Goal: Task Accomplishment & Management: Manage account settings

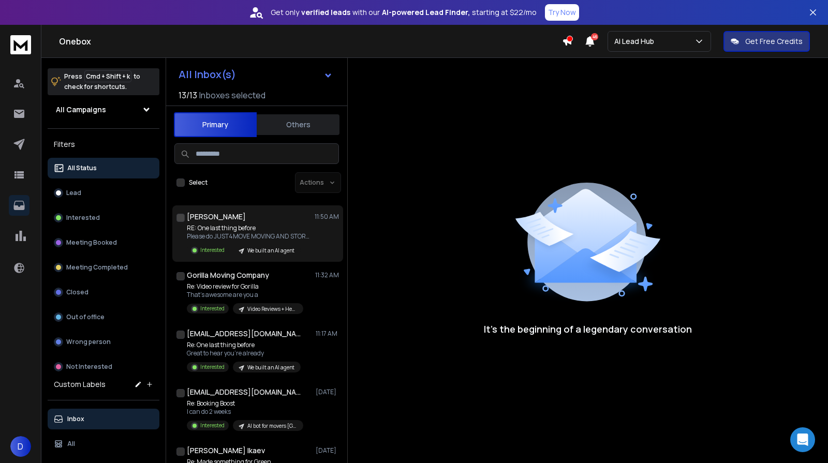
click at [242, 232] on p "Please do JUST4MOVE MOVING AND STORAGE390" at bounding box center [249, 236] width 124 height 8
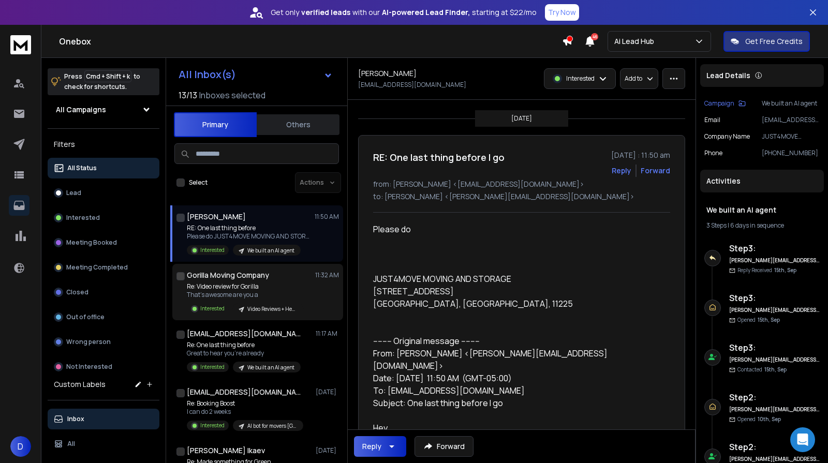
click at [278, 293] on p "That's awesome are you a" at bounding box center [245, 295] width 116 height 8
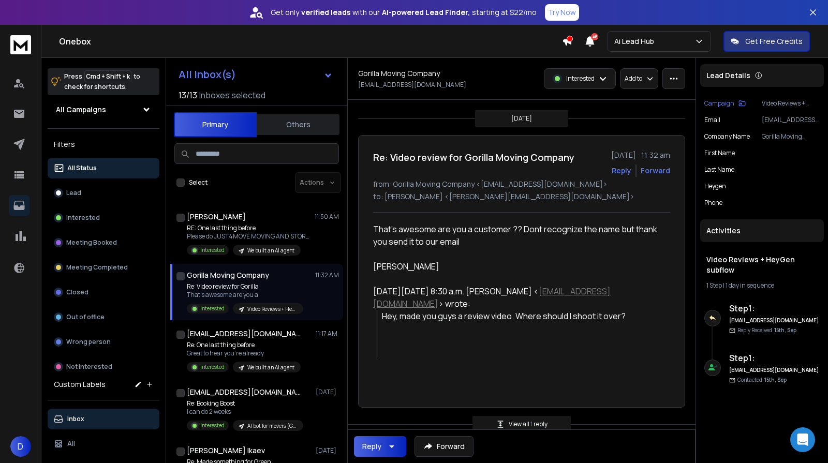
scroll to position [29, 0]
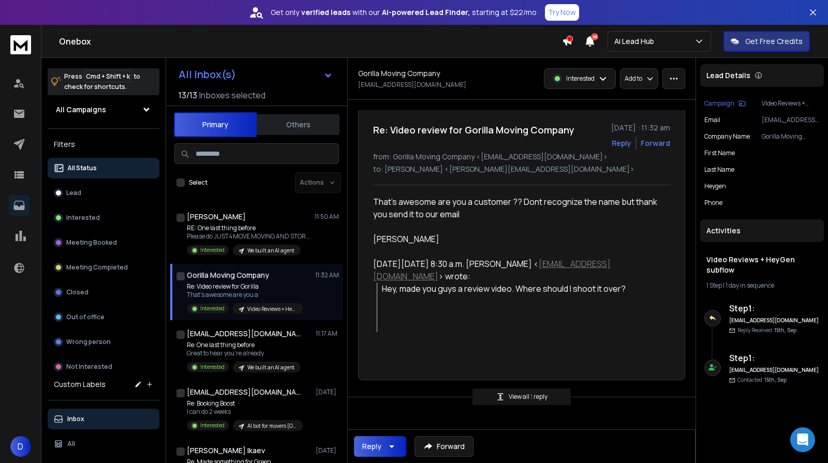
click at [511, 398] on p "View all 1 reply" at bounding box center [528, 397] width 39 height 8
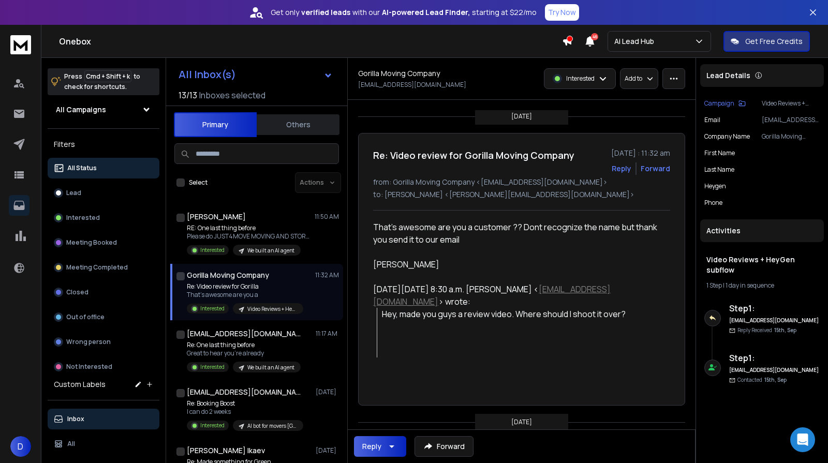
scroll to position [0, 0]
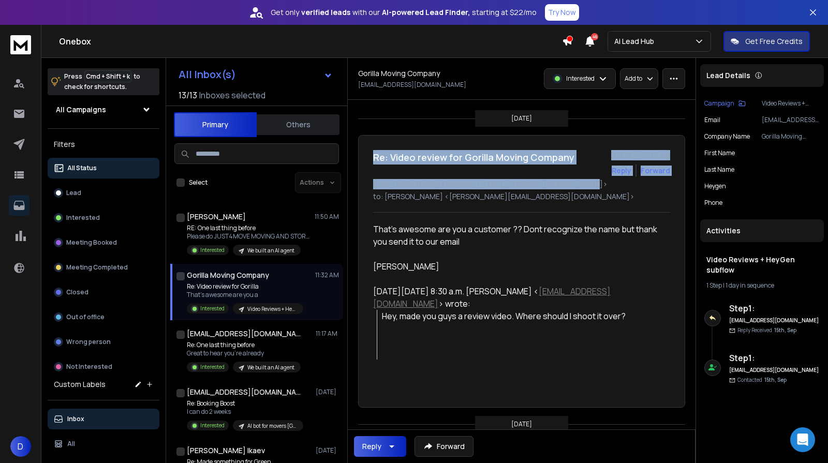
drag, startPoint x: 371, startPoint y: 155, endPoint x: 604, endPoint y: 191, distance: 236.7
click at [604, 191] on div "Re: Video review for Gorilla Moving Company 15 September 2025 : 11:32 am Reply …" at bounding box center [521, 271] width 327 height 273
copy div "Re: Video review for Gorilla Moving Company 15 September 2025 : 11:32 am Reply …"
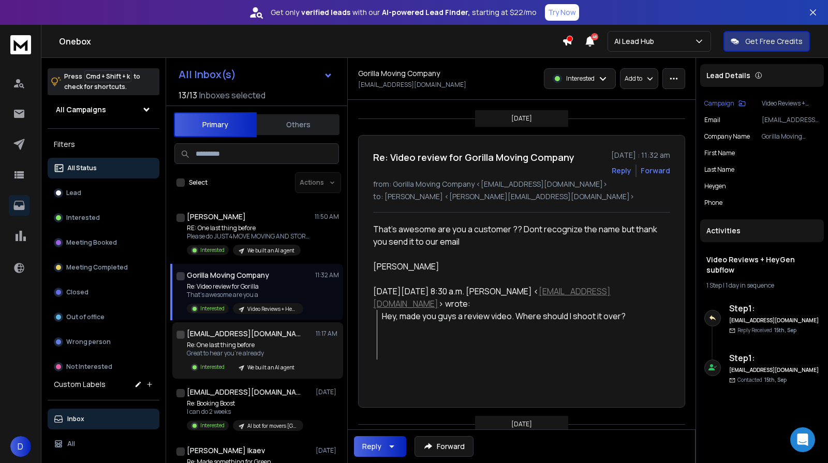
click at [263, 353] on p "Great to hear you’re already" at bounding box center [244, 353] width 114 height 8
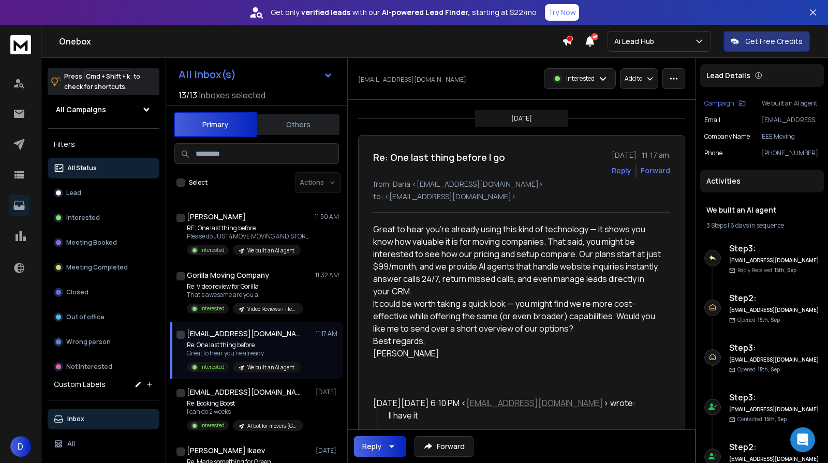
scroll to position [3, 0]
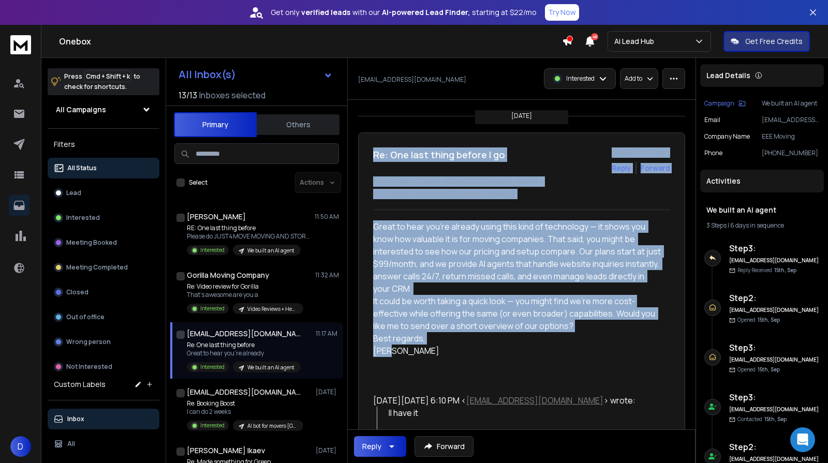
drag, startPoint x: 374, startPoint y: 154, endPoint x: 472, endPoint y: 343, distance: 212.7
copy div "Re: One last thing before I go 15 September 2025 : 11:17 am Reply Forward from:…"
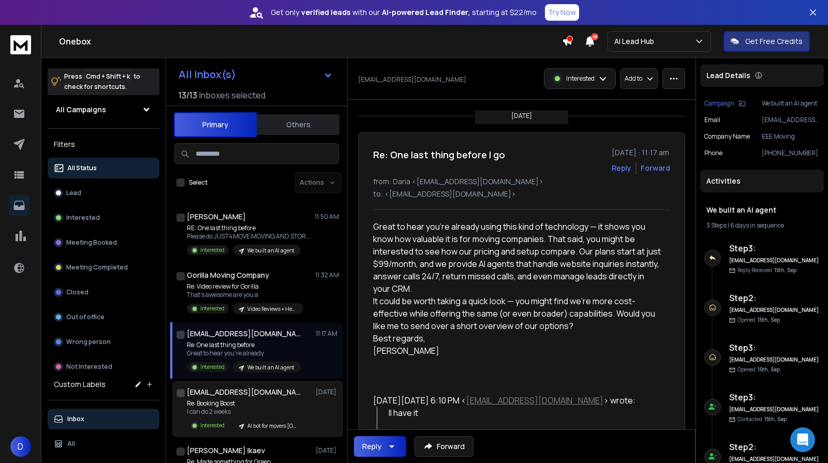
click at [262, 405] on p "Re: Booking Boost" at bounding box center [245, 403] width 116 height 8
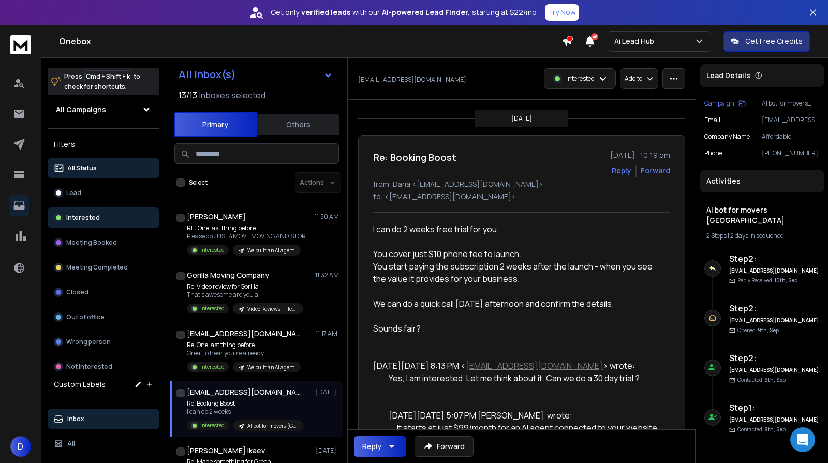
click at [96, 218] on p "Interested" at bounding box center [83, 218] width 34 height 8
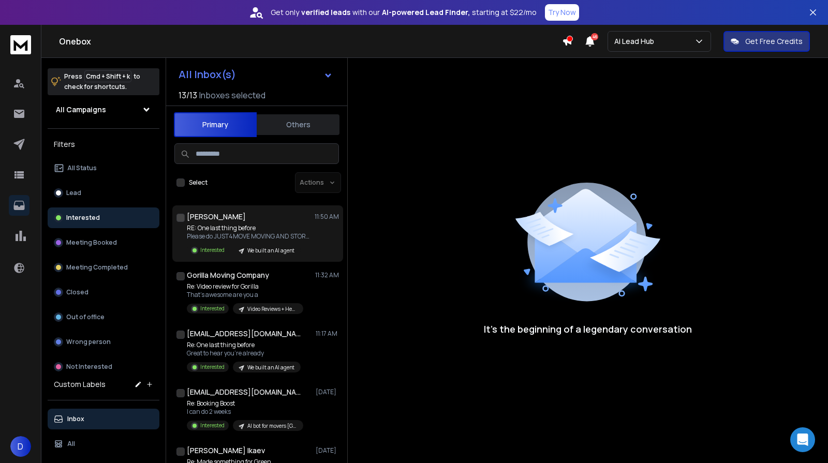
click at [267, 231] on p "RE: One last thing before" at bounding box center [249, 228] width 124 height 8
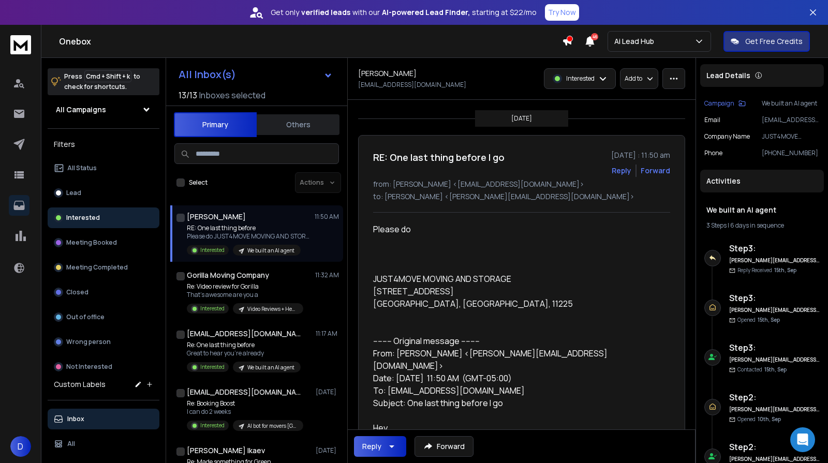
click at [270, 234] on p "Please do JUST4MOVE MOVING AND STORAGE390" at bounding box center [249, 236] width 124 height 8
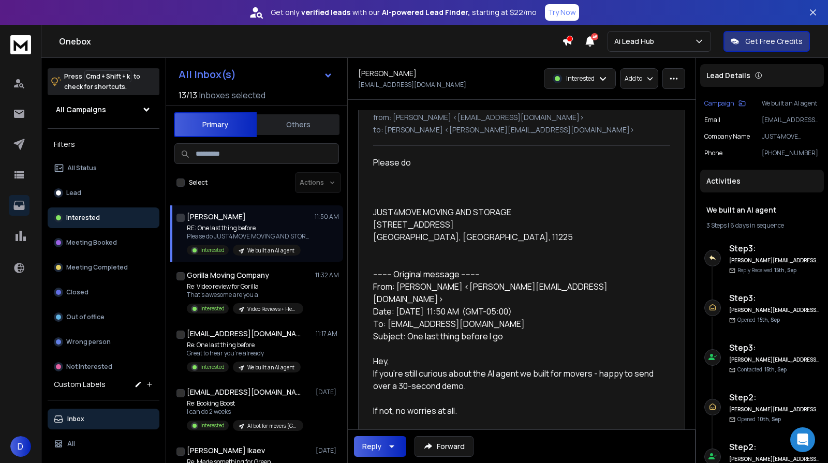
scroll to position [0, 0]
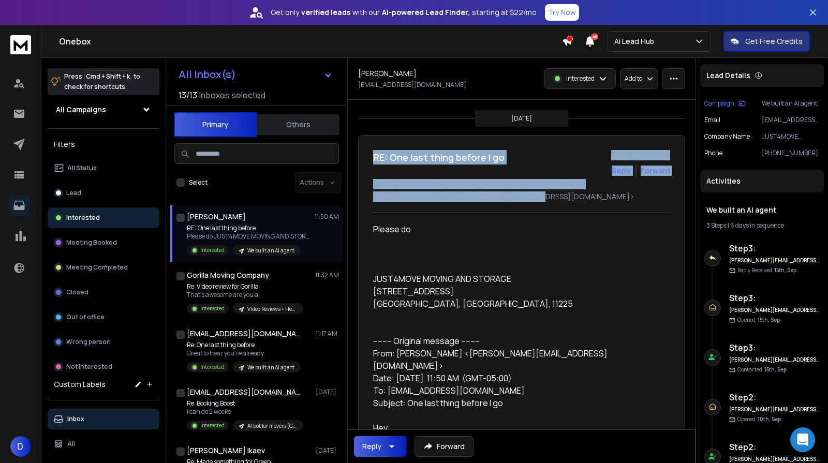
drag, startPoint x: 375, startPoint y: 156, endPoint x: 543, endPoint y: 198, distance: 173.4
click at [543, 198] on div "RE: One last thing before I go 15 September 2025 : 11:50 am Reply Forward from:…" at bounding box center [521, 176] width 297 height 52
copy div "RE: One last thing before I go 15 September 2025 : 11:50 am Reply Forward from:…"
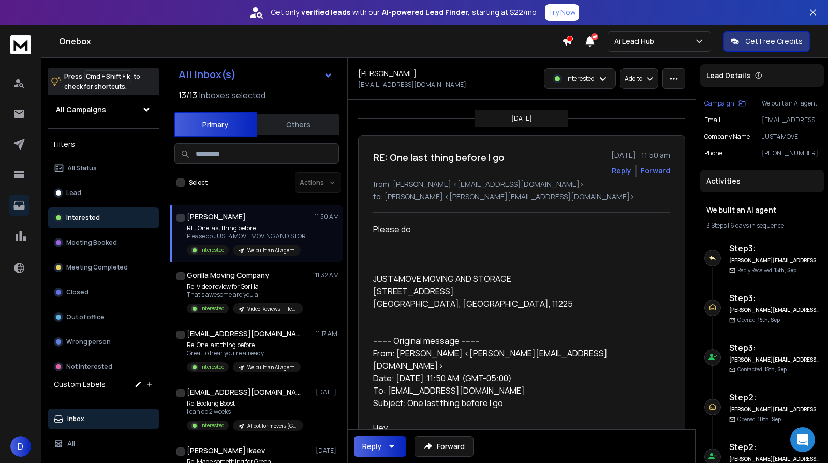
click at [394, 184] on p "from: Anthony <just4movenyc@gmail.com>" at bounding box center [521, 184] width 297 height 10
drag, startPoint x: 440, startPoint y: 184, endPoint x: 535, endPoint y: 188, distance: 94.8
click at [535, 188] on p "from: Anthony <just4movenyc@gmail.com>" at bounding box center [521, 184] width 297 height 10
copy p "Anthony <just4movenyc@gmail.com>"
